Goal: Task Accomplishment & Management: Manage account settings

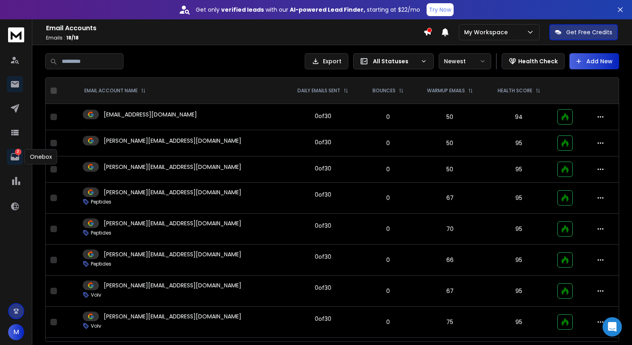
click at [19, 154] on p "3" at bounding box center [18, 152] width 6 height 6
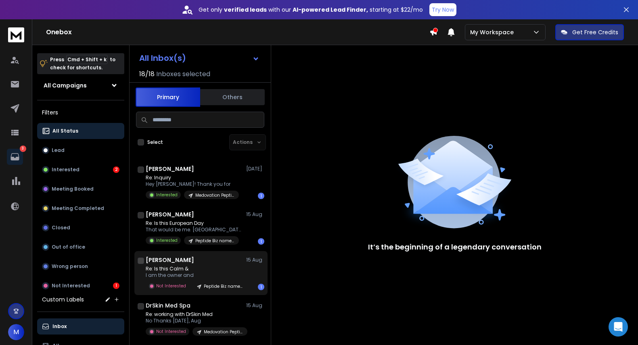
click at [202, 272] on p "I am the owner and" at bounding box center [194, 275] width 97 height 6
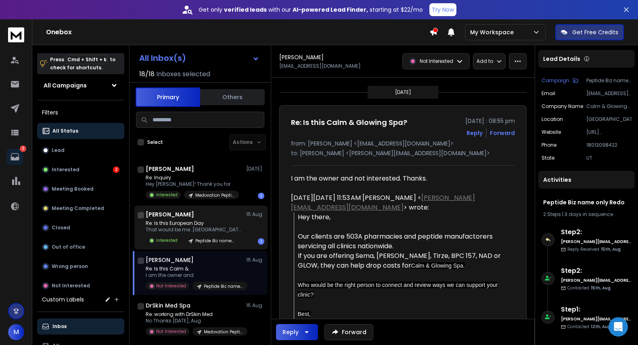
click at [195, 224] on p "Re: Is this European Day" at bounding box center [194, 223] width 97 height 6
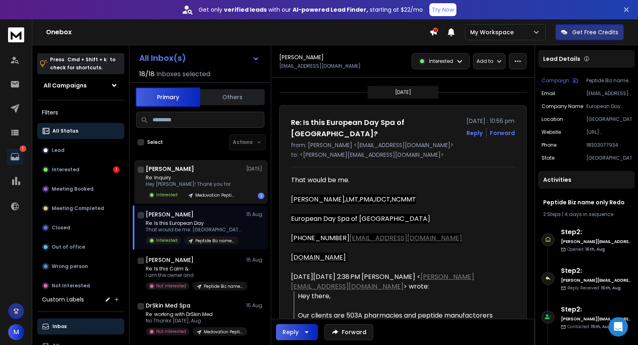
click at [226, 170] on div "[PERSON_NAME] [DATE]" at bounding box center [205, 169] width 119 height 8
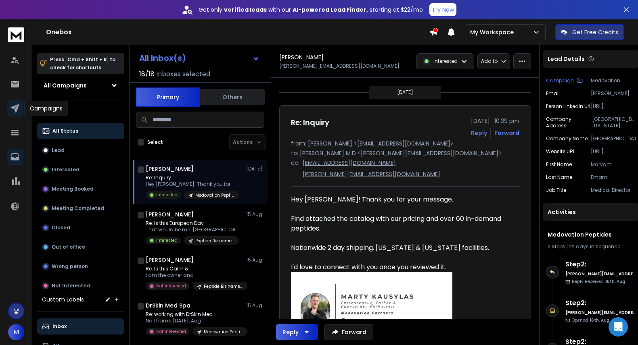
click at [12, 108] on icon at bounding box center [14, 108] width 8 height 8
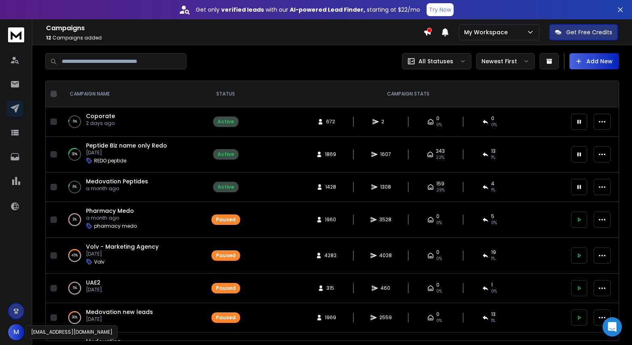
click at [15, 332] on span "M" at bounding box center [16, 332] width 16 height 16
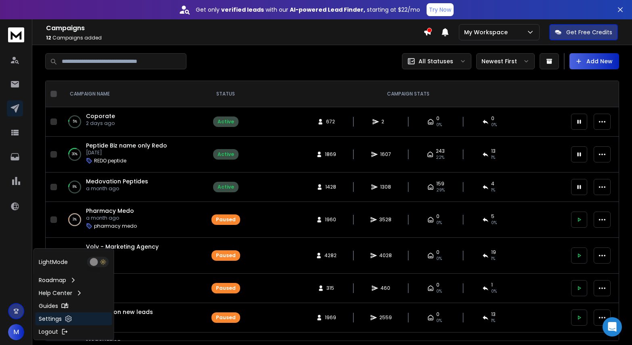
click at [58, 321] on p "Settings" at bounding box center [50, 319] width 23 height 8
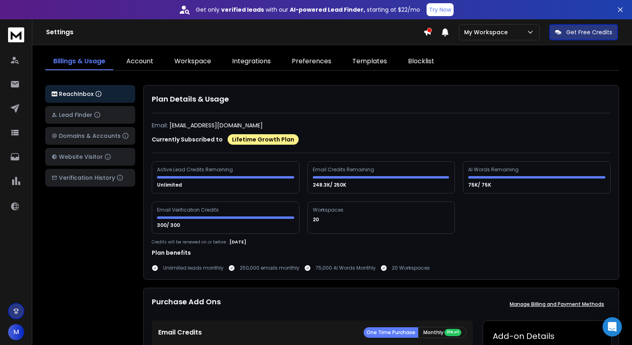
click at [422, 59] on link "Blocklist" at bounding box center [421, 61] width 42 height 17
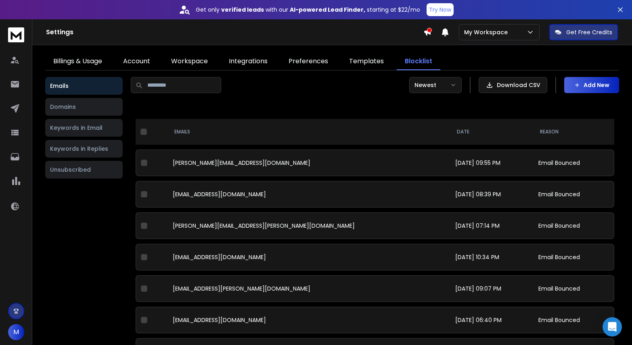
click at [593, 86] on p "Add New" at bounding box center [596, 85] width 26 height 8
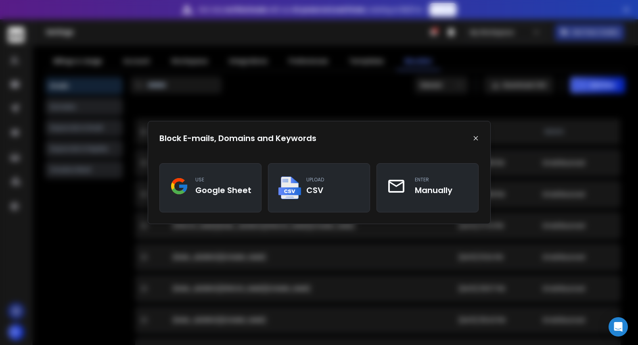
click at [430, 190] on h3 "Manually" at bounding box center [434, 190] width 38 height 11
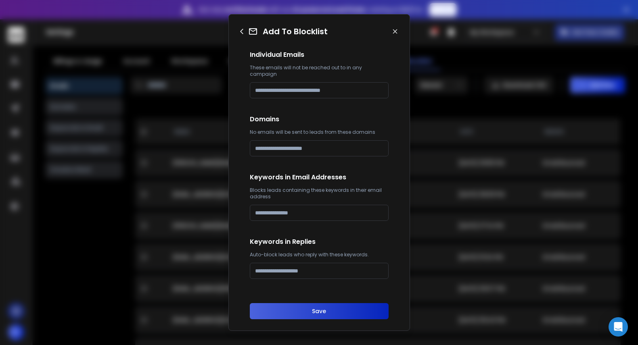
click at [294, 140] on input at bounding box center [319, 148] width 139 height 16
paste input "**********"
type input "**********"
click at [315, 311] on button "Save" at bounding box center [319, 311] width 139 height 16
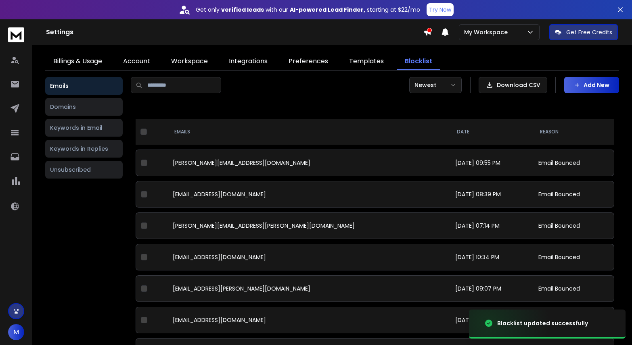
click at [590, 85] on p "Add New" at bounding box center [596, 85] width 26 height 8
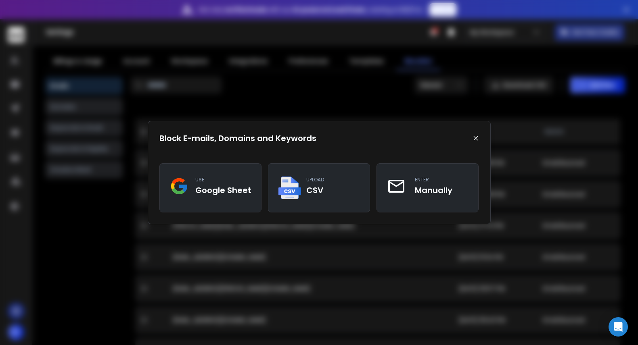
click at [427, 186] on h3 "Manually" at bounding box center [434, 190] width 38 height 11
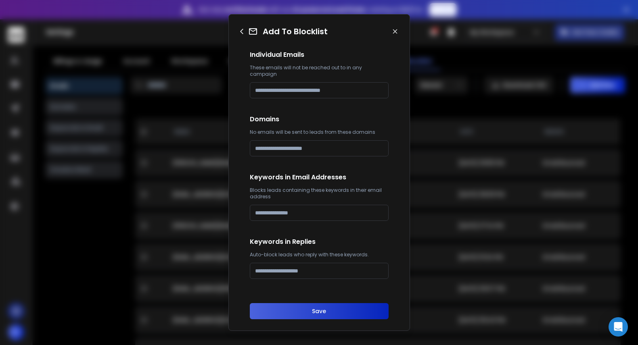
click at [300, 146] on input at bounding box center [319, 148] width 139 height 16
paste input "**********"
drag, startPoint x: 272, startPoint y: 145, endPoint x: 229, endPoint y: 144, distance: 42.8
click at [229, 144] on div "**********" at bounding box center [319, 172] width 182 height 317
click at [305, 144] on input "**********" at bounding box center [319, 148] width 139 height 16
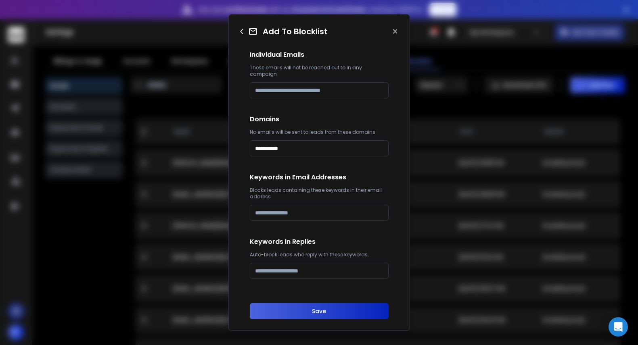
click at [258, 144] on input "**********" at bounding box center [319, 148] width 139 height 16
type input "**********"
click at [329, 311] on button "Save" at bounding box center [319, 311] width 139 height 16
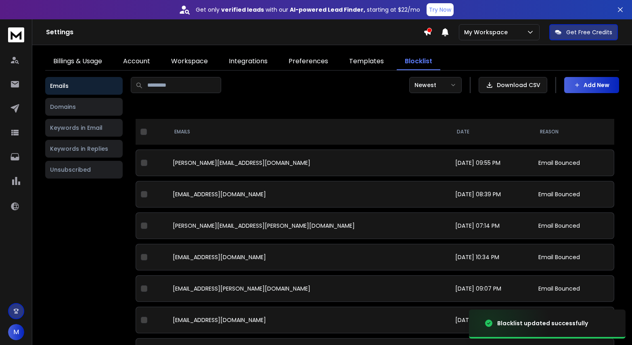
click at [574, 82] on icon at bounding box center [577, 85] width 6 height 6
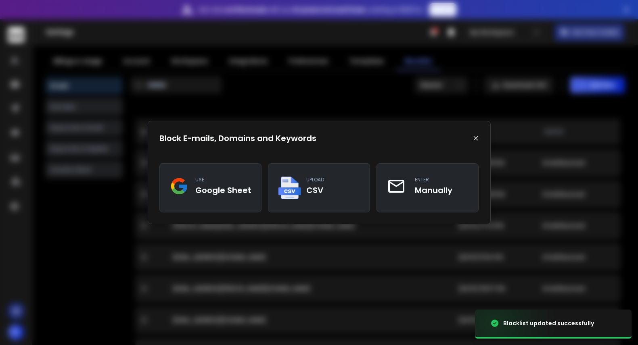
click at [420, 188] on h3 "Manually" at bounding box center [434, 190] width 38 height 11
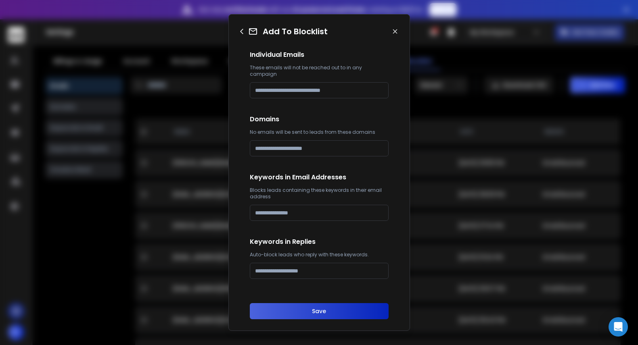
click at [392, 31] on div "Add To Blocklist" at bounding box center [319, 31] width 158 height 11
click at [393, 34] on icon at bounding box center [395, 31] width 6 height 6
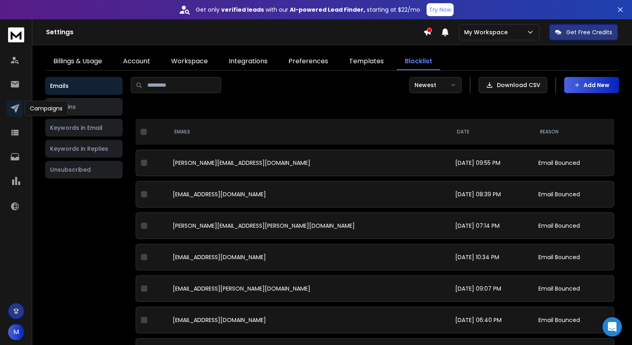
click at [13, 109] on icon at bounding box center [15, 109] width 10 height 10
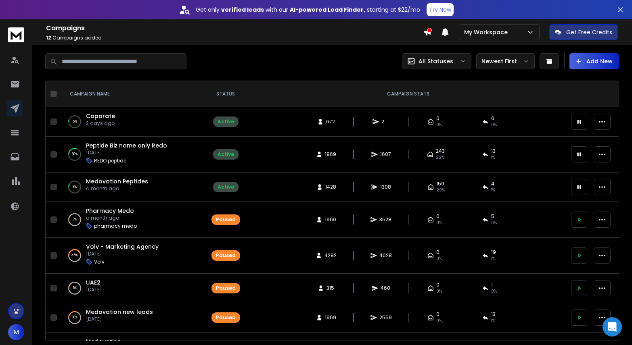
click at [575, 121] on icon at bounding box center [578, 121] width 7 height 7
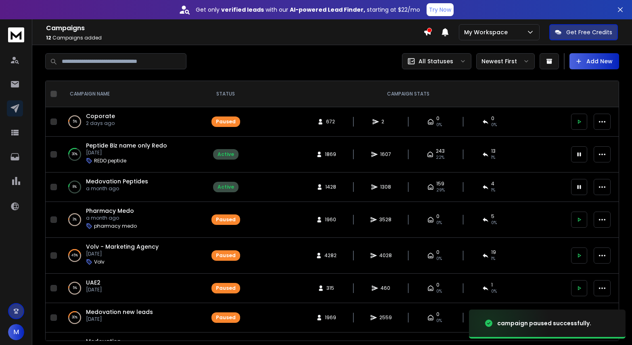
click at [599, 121] on icon "button" at bounding box center [602, 122] width 6 height 2
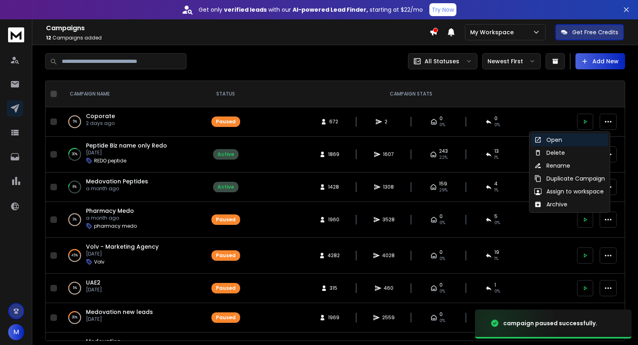
click at [541, 138] on icon at bounding box center [537, 139] width 7 height 7
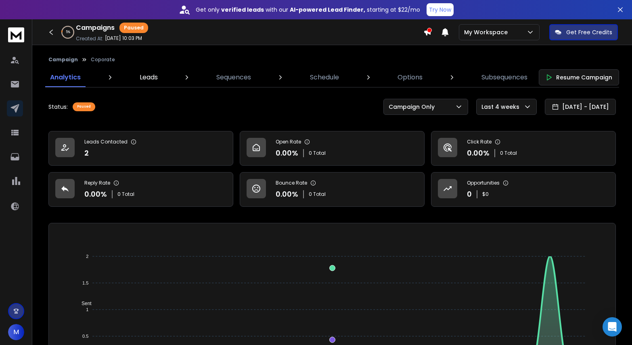
click at [156, 77] on p "Leads" at bounding box center [149, 78] width 18 height 10
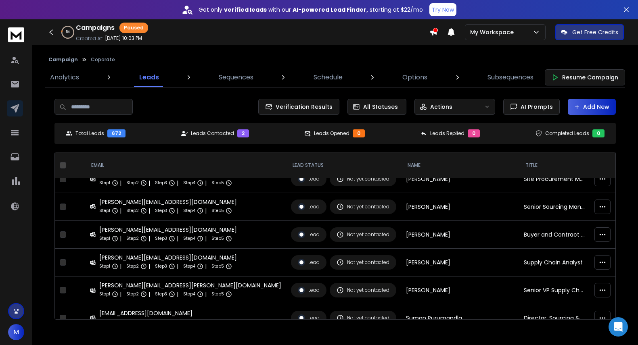
scroll to position [2507, 0]
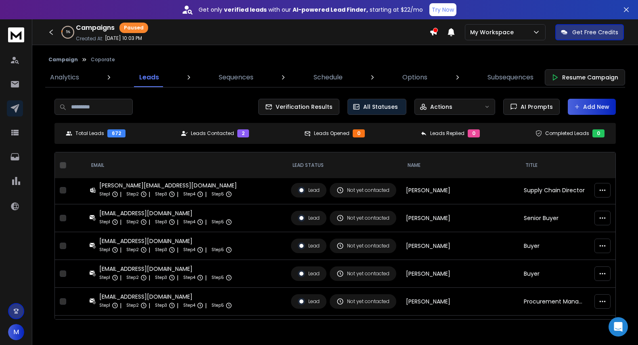
click at [395, 106] on p "All Statuses" at bounding box center [380, 107] width 35 height 8
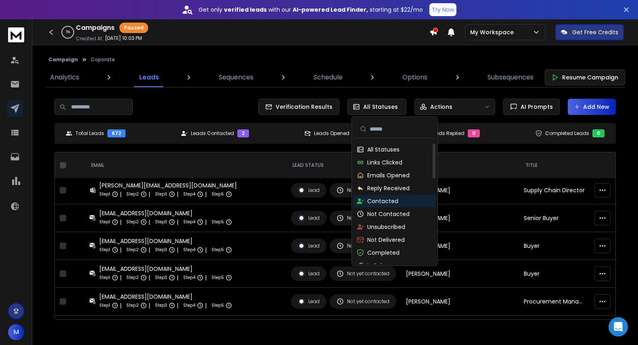
click at [393, 200] on p "Contacted" at bounding box center [382, 201] width 31 height 8
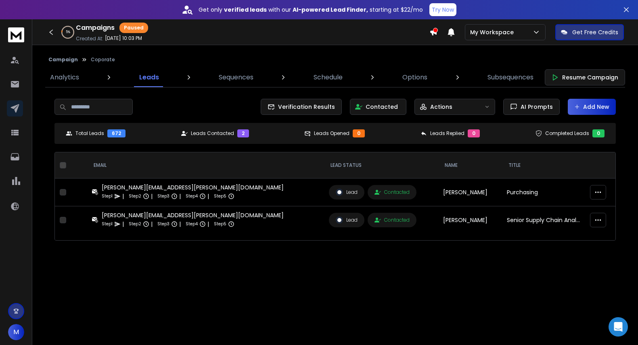
click at [228, 189] on div "[PERSON_NAME][EMAIL_ADDRESS][PERSON_NAME][DOMAIN_NAME]" at bounding box center [193, 188] width 182 height 8
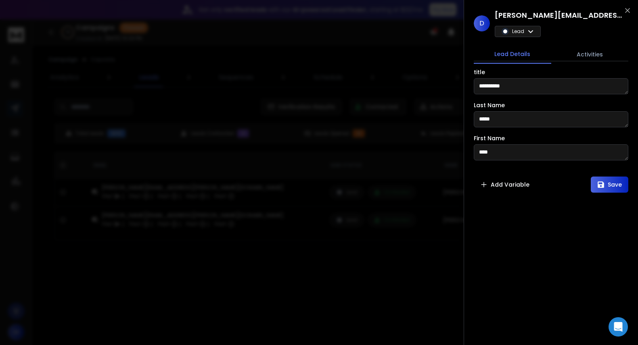
click at [586, 52] on button "Activities" at bounding box center [589, 55] width 77 height 18
click at [517, 54] on button "Lead Details" at bounding box center [512, 54] width 77 height 19
click at [520, 27] on body "**********" at bounding box center [319, 172] width 638 height 345
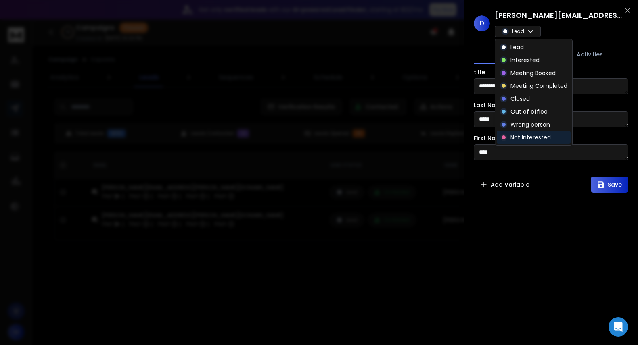
click at [514, 137] on p "Not Interested" at bounding box center [530, 138] width 40 height 8
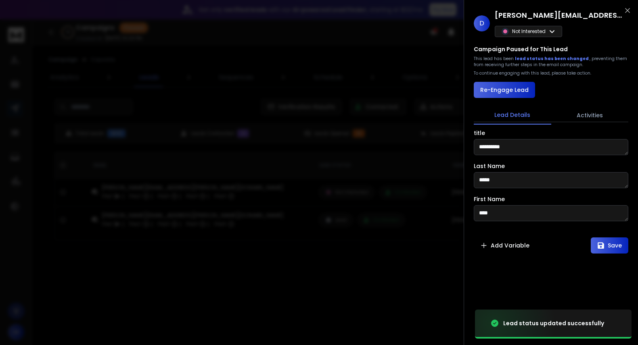
click at [265, 267] on div at bounding box center [319, 172] width 638 height 345
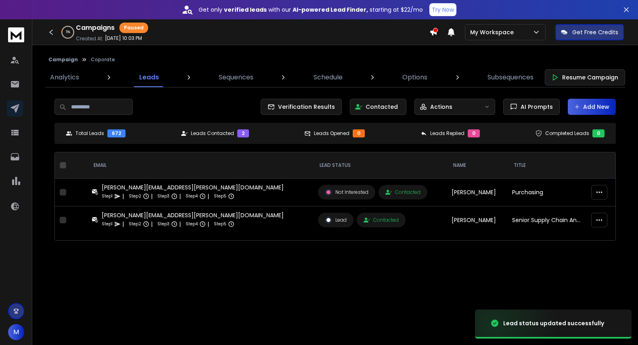
click at [313, 211] on td "Lead Contacted" at bounding box center [380, 221] width 134 height 28
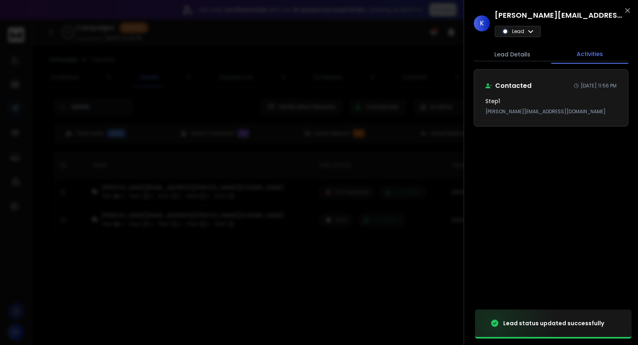
click at [582, 50] on button "Activities" at bounding box center [589, 54] width 77 height 19
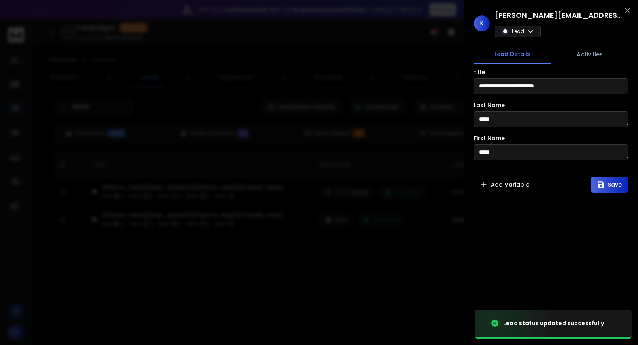
click at [527, 56] on button "Lead Details" at bounding box center [512, 54] width 77 height 19
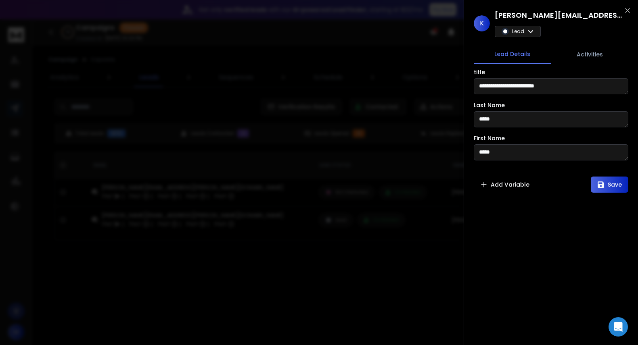
click at [524, 33] on body "**********" at bounding box center [319, 172] width 638 height 345
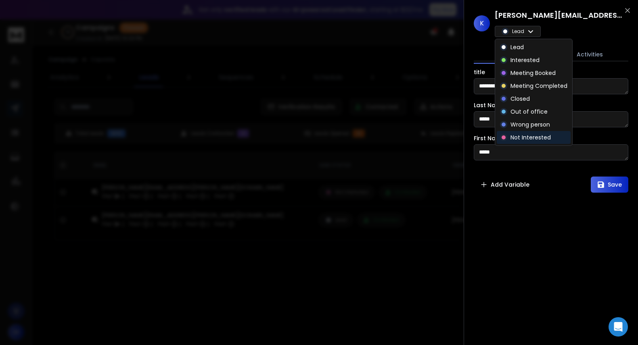
click at [528, 139] on p "Not Interested" at bounding box center [530, 138] width 40 height 8
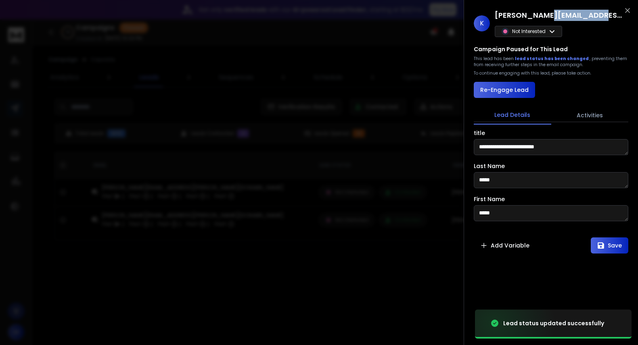
copy h1 "[DOMAIN_NAME]"
drag, startPoint x: 606, startPoint y: 16, endPoint x: 548, endPoint y: 17, distance: 58.1
click at [548, 17] on div "K [PERSON_NAME][EMAIL_ADDRESS][PERSON_NAME][DOMAIN_NAME] Not Interested" at bounding box center [551, 23] width 155 height 27
click at [318, 83] on div at bounding box center [319, 172] width 638 height 345
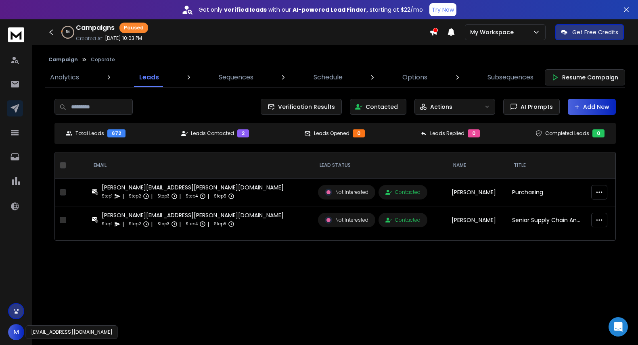
click at [10, 328] on span "M" at bounding box center [16, 332] width 16 height 16
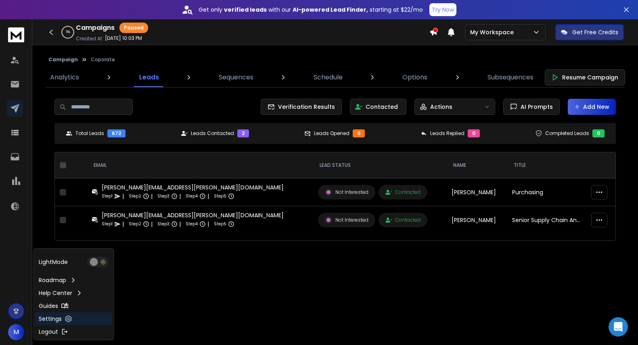
click at [49, 320] on p "Settings" at bounding box center [50, 319] width 23 height 8
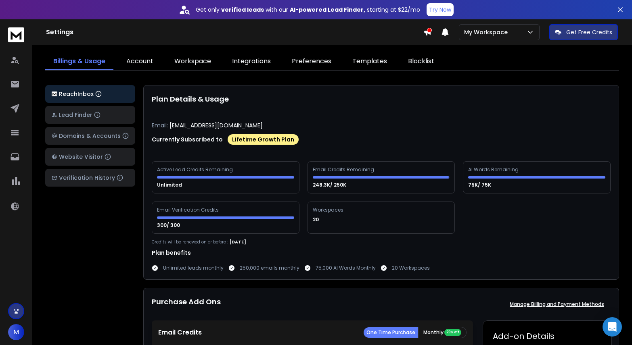
click at [433, 60] on link "Blocklist" at bounding box center [421, 61] width 42 height 17
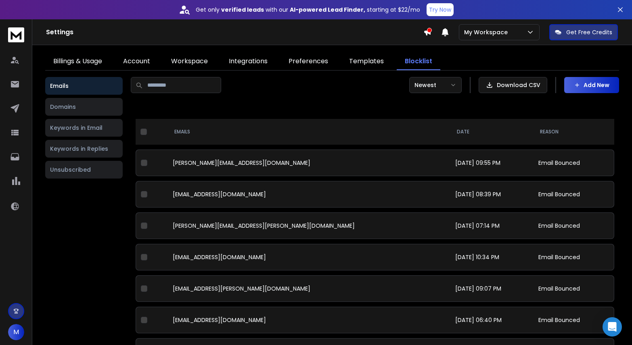
click at [592, 87] on p "Add New" at bounding box center [596, 85] width 26 height 8
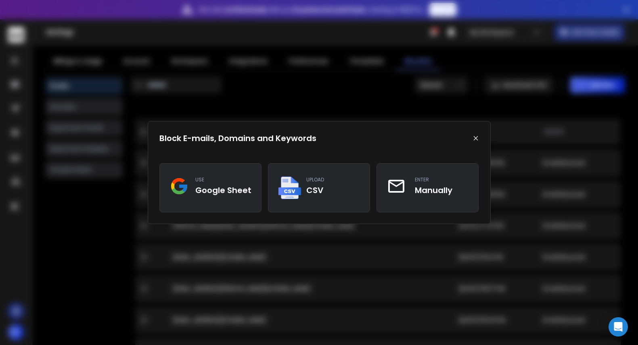
click at [412, 191] on div "enter Manually" at bounding box center [427, 187] width 102 height 49
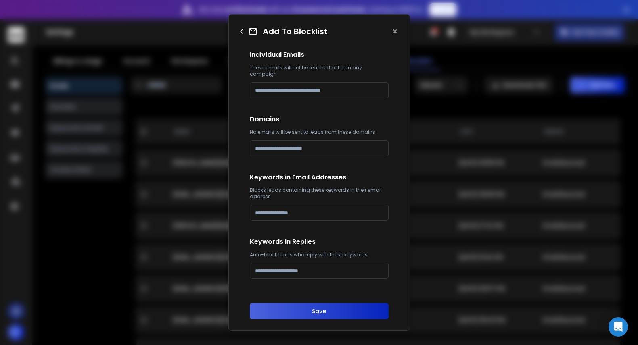
click at [323, 148] on input at bounding box center [319, 148] width 139 height 16
paste input "**********"
type input "**********"
click at [325, 312] on button "Save" at bounding box center [319, 311] width 139 height 16
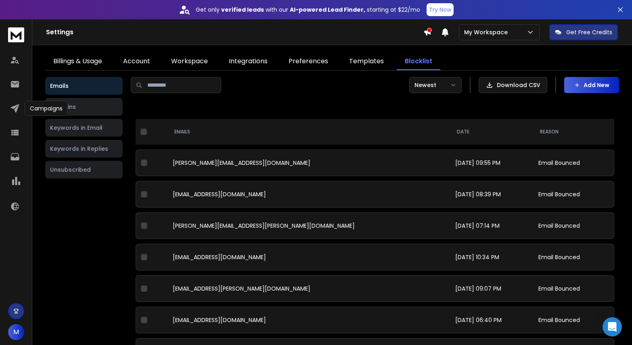
click at [19, 117] on div at bounding box center [16, 109] width 19 height 19
click at [21, 111] on link at bounding box center [15, 108] width 16 height 16
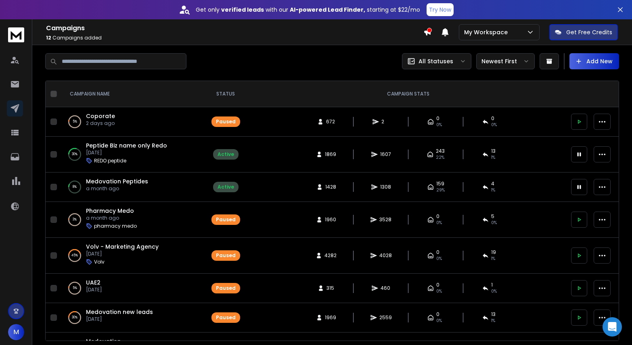
click at [138, 120] on div "5 % Coporate [DATE]" at bounding box center [130, 121] width 125 height 19
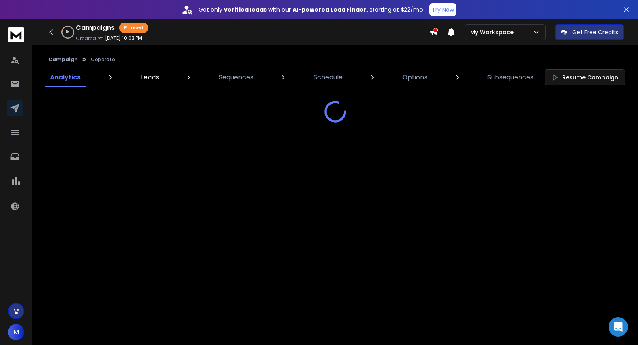
click at [156, 82] on link "Leads" at bounding box center [150, 77] width 28 height 19
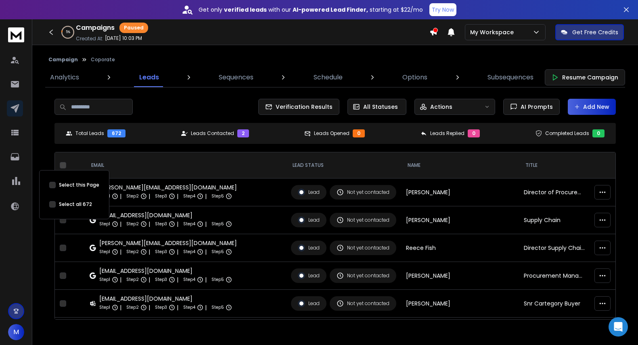
click at [63, 164] on button "Select this Page" at bounding box center [63, 165] width 6 height 6
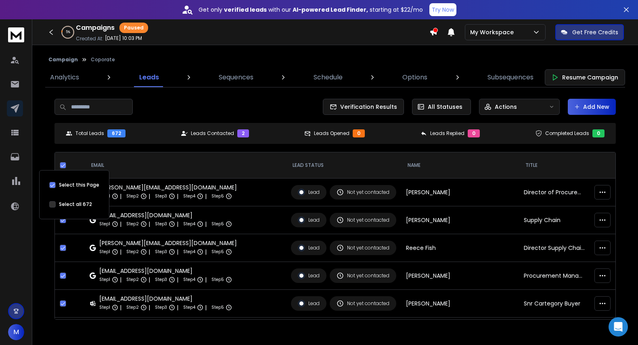
click at [53, 207] on button "Select this Page" at bounding box center [52, 204] width 6 height 6
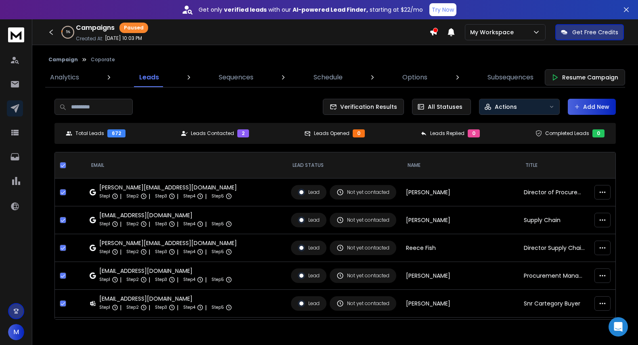
click at [516, 109] on p "Actions" at bounding box center [506, 107] width 22 height 8
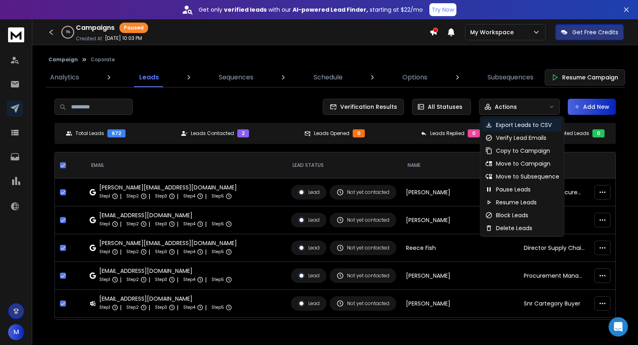
click at [516, 125] on p "Export Leads to CSV" at bounding box center [524, 125] width 56 height 8
